Goal: Information Seeking & Learning: Learn about a topic

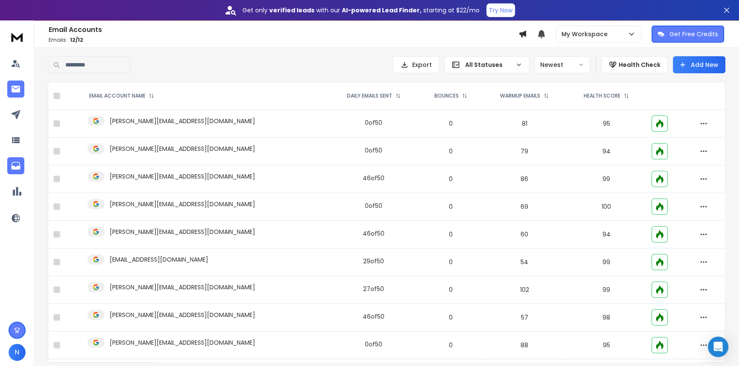
click at [12, 161] on icon at bounding box center [16, 166] width 10 height 10
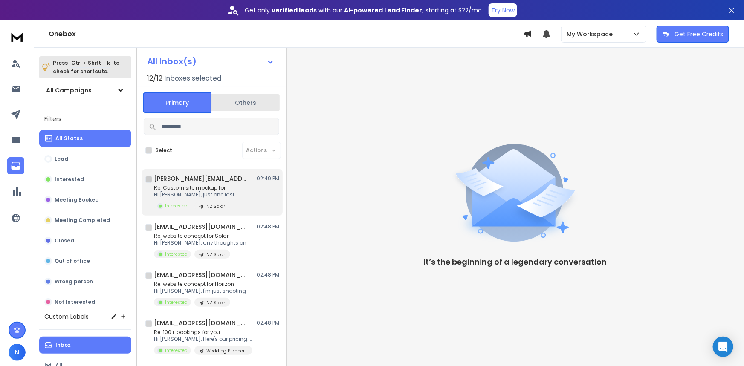
click at [203, 185] on p "Re: Custom site mockup for" at bounding box center [194, 188] width 81 height 7
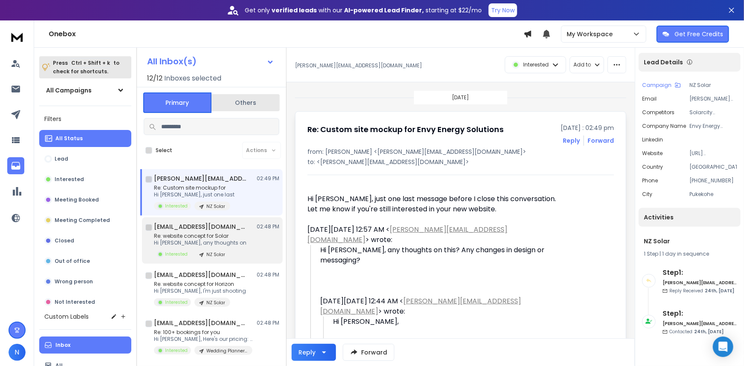
click at [188, 219] on div "[EMAIL_ADDRESS][DOMAIN_NAME] 02:48 PM Re: website concept for Solar Hi [PERSON_…" at bounding box center [212, 241] width 141 height 47
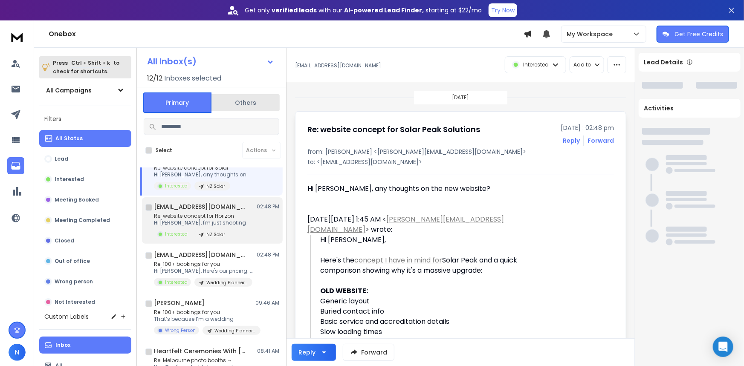
scroll to position [77, 0]
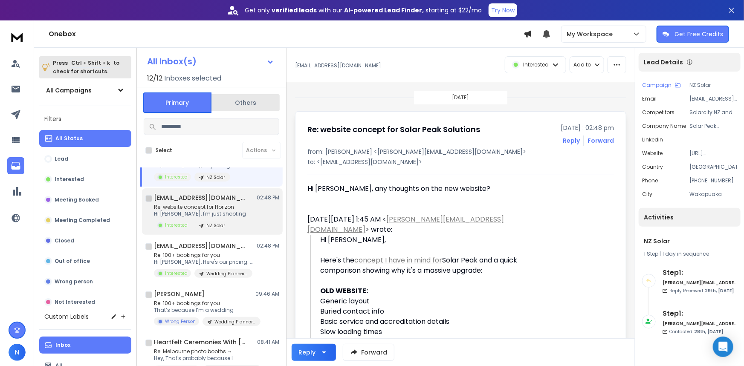
click at [210, 209] on p "Re: website concept for Horizon" at bounding box center [200, 207] width 92 height 7
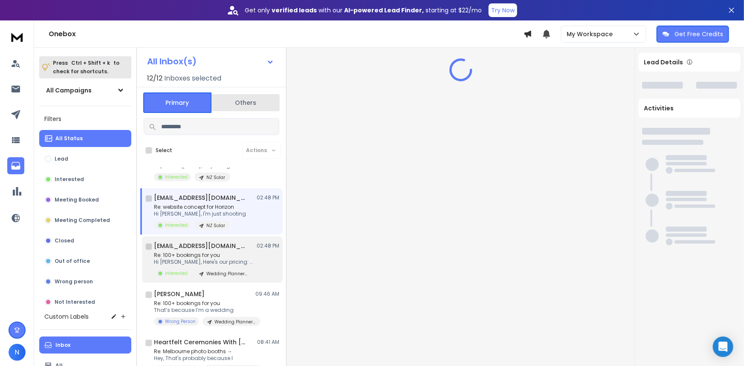
click at [192, 259] on p "Hi [PERSON_NAME], Here's our pricing: Complete Package" at bounding box center [205, 262] width 102 height 7
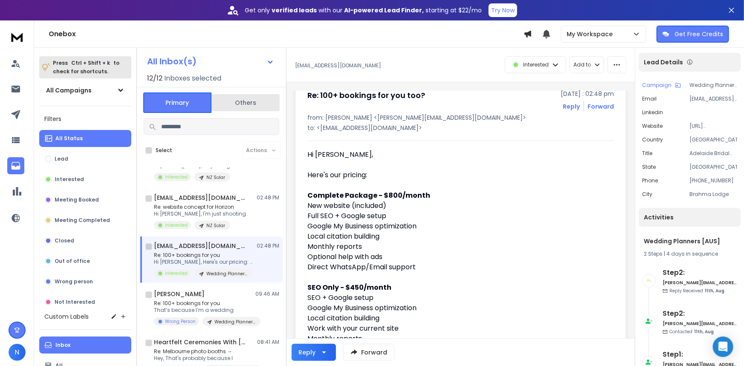
scroll to position [38, 0]
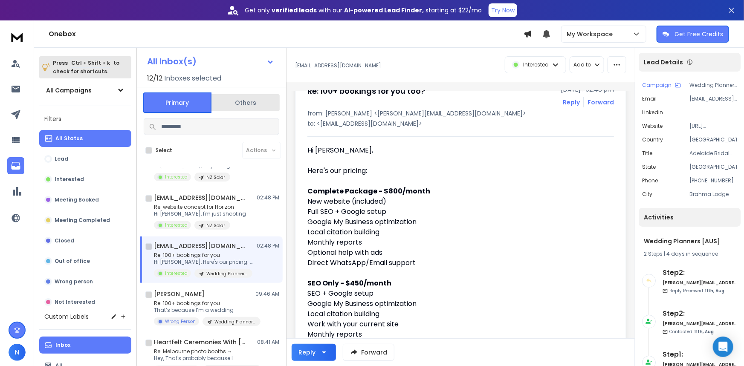
click at [400, 196] on div "Complete Package - $800/month" at bounding box center [432, 191] width 249 height 10
click at [378, 204] on li "New website (included)" at bounding box center [432, 202] width 249 height 10
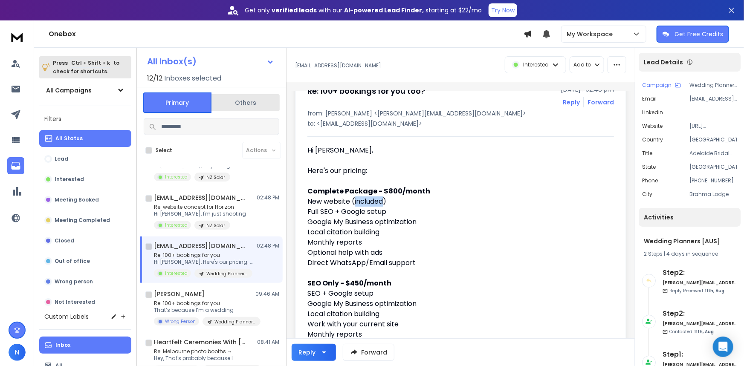
click at [378, 204] on li "New website (included)" at bounding box center [432, 202] width 249 height 10
click at [451, 214] on li "Full SEO + Google setup" at bounding box center [432, 212] width 249 height 10
click at [364, 215] on li "Full SEO + Google setup" at bounding box center [432, 212] width 249 height 10
drag, startPoint x: 406, startPoint y: 209, endPoint x: 387, endPoint y: 209, distance: 19.6
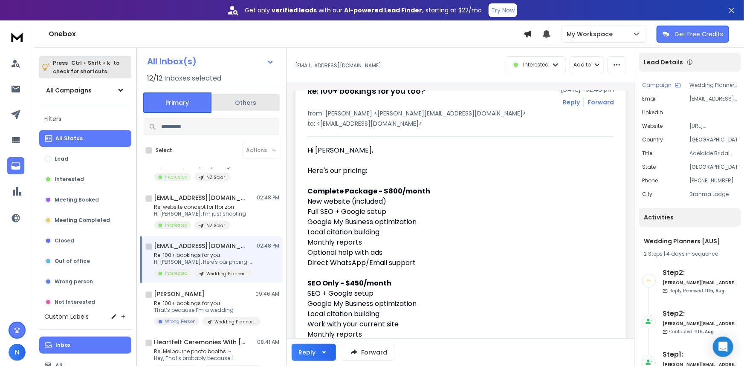
click at [396, 209] on li "Full SEO + Google setup" at bounding box center [432, 212] width 249 height 10
click at [381, 209] on li "Full SEO + Google setup" at bounding box center [432, 212] width 249 height 10
click at [388, 200] on li "New website (included)" at bounding box center [432, 202] width 249 height 10
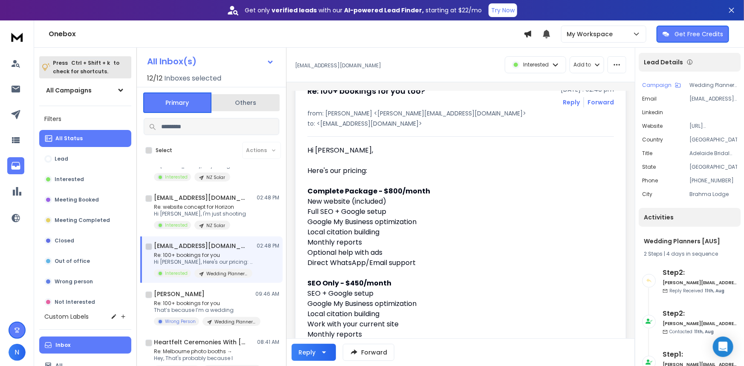
click at [388, 200] on li "New website (included)" at bounding box center [432, 202] width 249 height 10
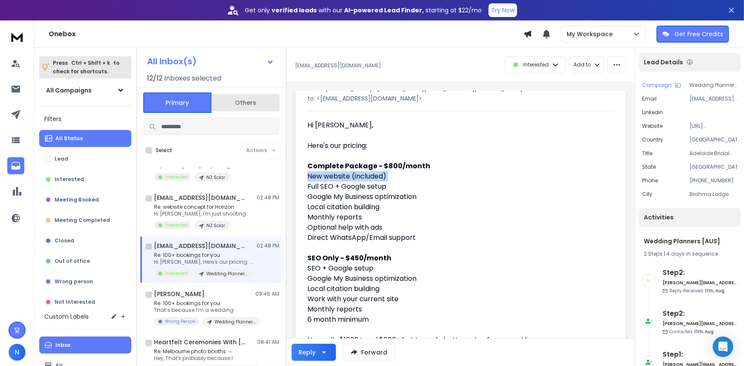
scroll to position [194, 0]
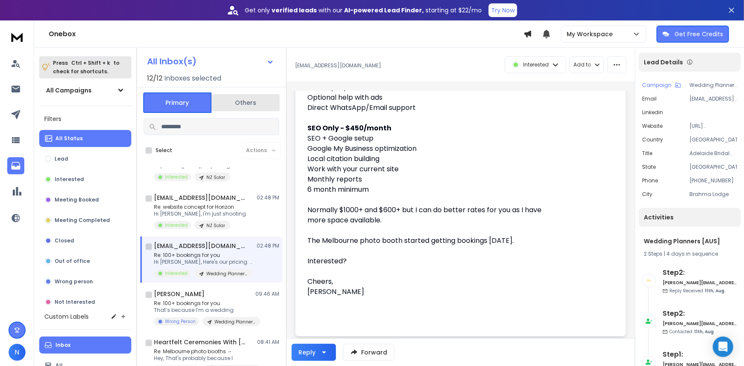
click at [362, 125] on strong "SEO Only - $450/month" at bounding box center [350, 128] width 84 height 10
click at [363, 125] on strong "SEO Only - $450/month" at bounding box center [350, 128] width 84 height 10
click at [468, 220] on div "Normally $1000+ and $600+ but I can do better rates for you as I have more spac…" at bounding box center [432, 215] width 249 height 20
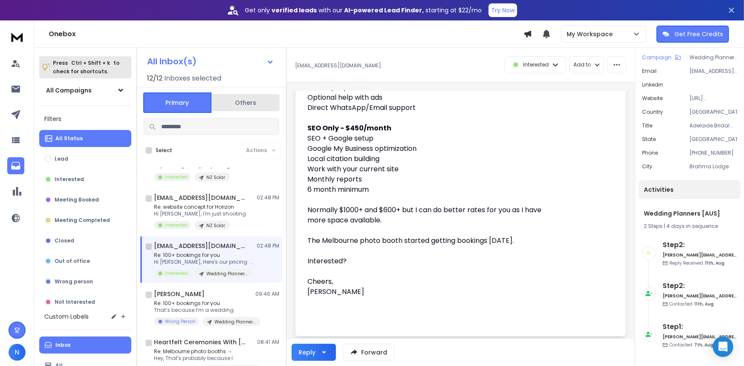
scroll to position [32, 0]
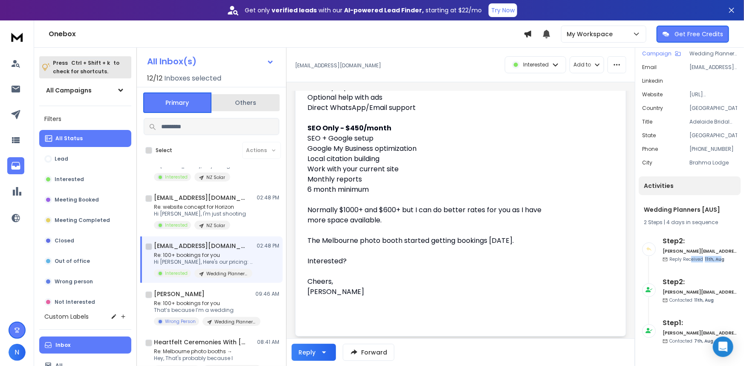
drag, startPoint x: 712, startPoint y: 260, endPoint x: 690, endPoint y: 257, distance: 22.4
click at [690, 257] on p "Reply Received 11th, Aug" at bounding box center [697, 259] width 55 height 6
click at [691, 257] on p "Reply Received 11th, Aug" at bounding box center [697, 259] width 55 height 6
click at [692, 257] on p "Reply Received 11th, Aug" at bounding box center [697, 259] width 55 height 6
click at [706, 248] on h6 "[PERSON_NAME][EMAIL_ADDRESS][DOMAIN_NAME]" at bounding box center [700, 251] width 75 height 6
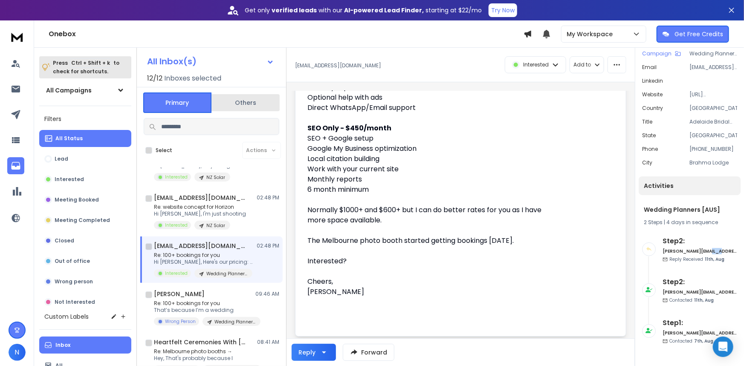
click at [706, 248] on h6 "[PERSON_NAME][EMAIL_ADDRESS][DOMAIN_NAME]" at bounding box center [700, 251] width 75 height 6
